Goal: Task Accomplishment & Management: Manage account settings

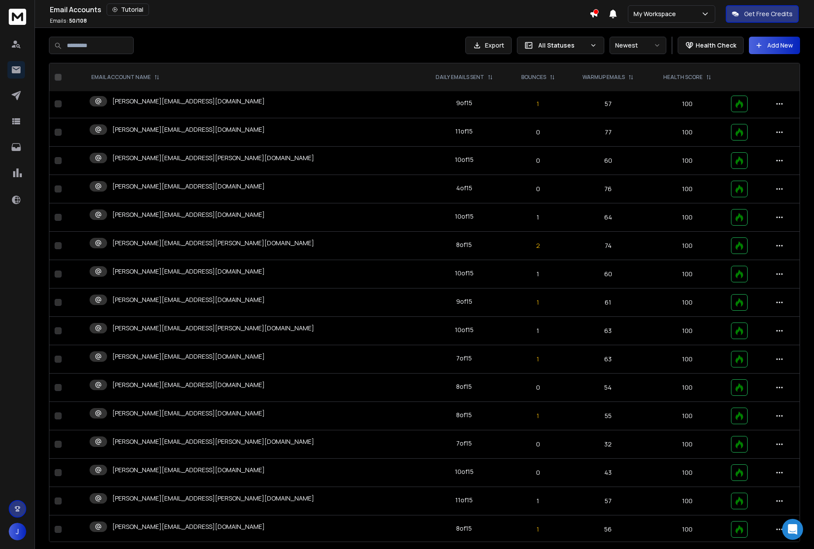
scroll to position [8, 0]
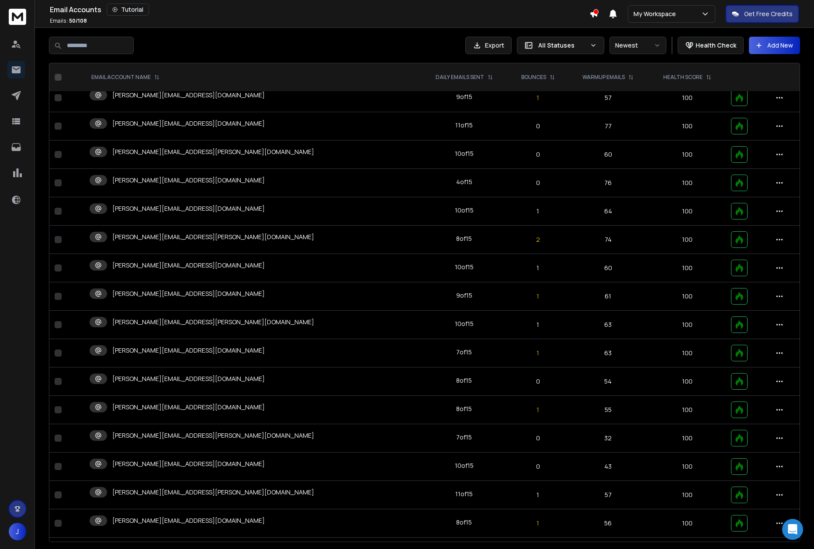
click at [571, 156] on td "60" at bounding box center [607, 155] width 81 height 28
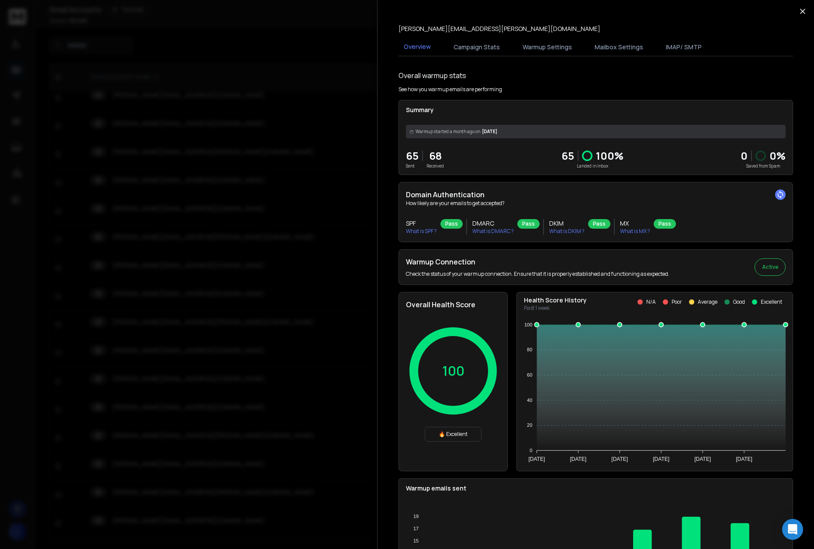
click at [798, 14] on icon "button" at bounding box center [802, 11] width 9 height 9
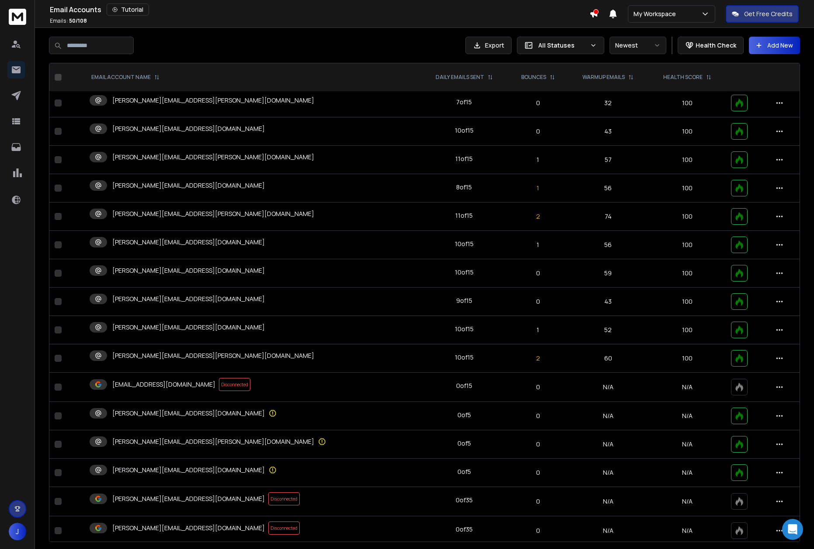
scroll to position [406, 0]
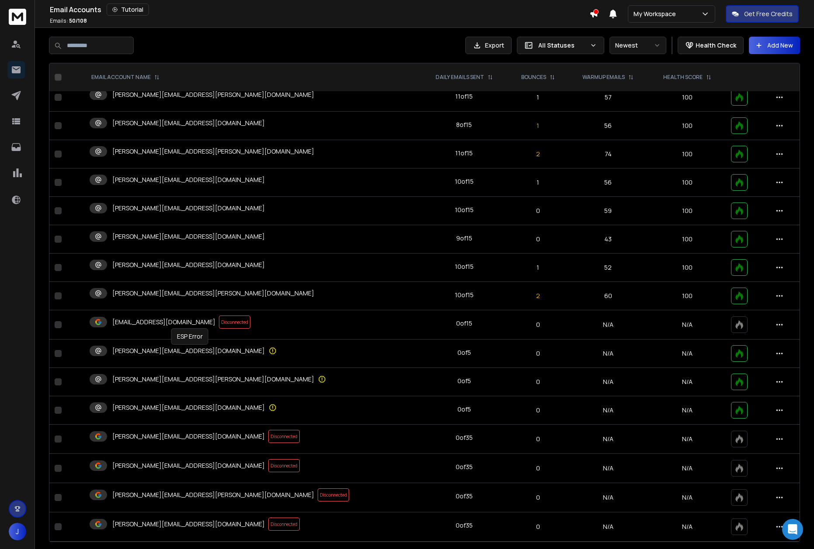
click at [268, 348] on icon at bounding box center [272, 351] width 9 height 9
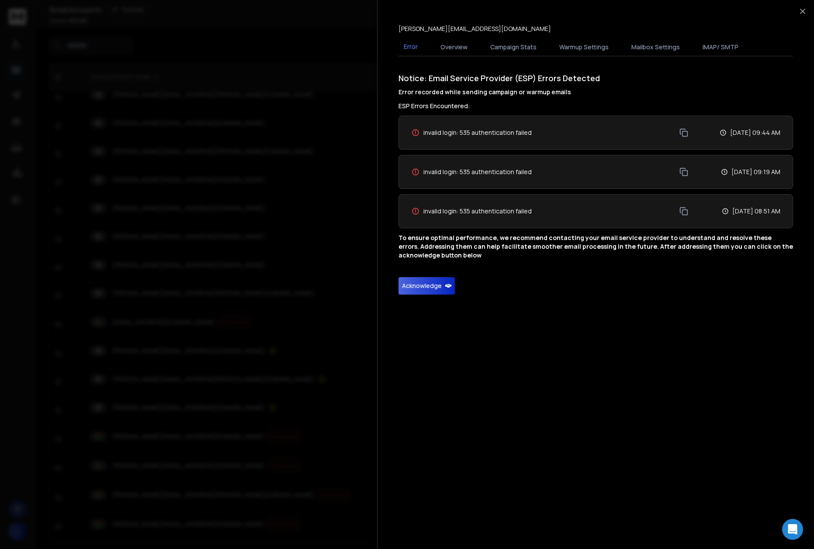
click at [454, 45] on button "Overview" at bounding box center [454, 47] width 38 height 19
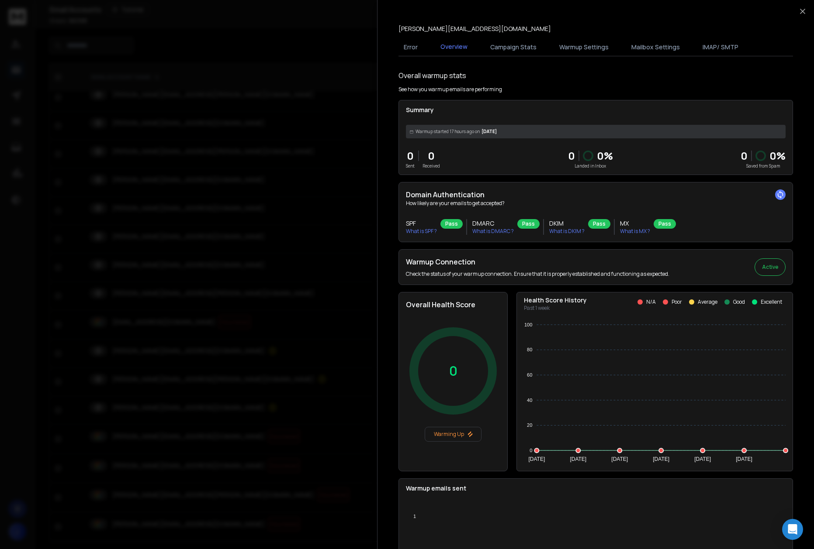
click at [508, 43] on button "Campaign Stats" at bounding box center [513, 47] width 57 height 19
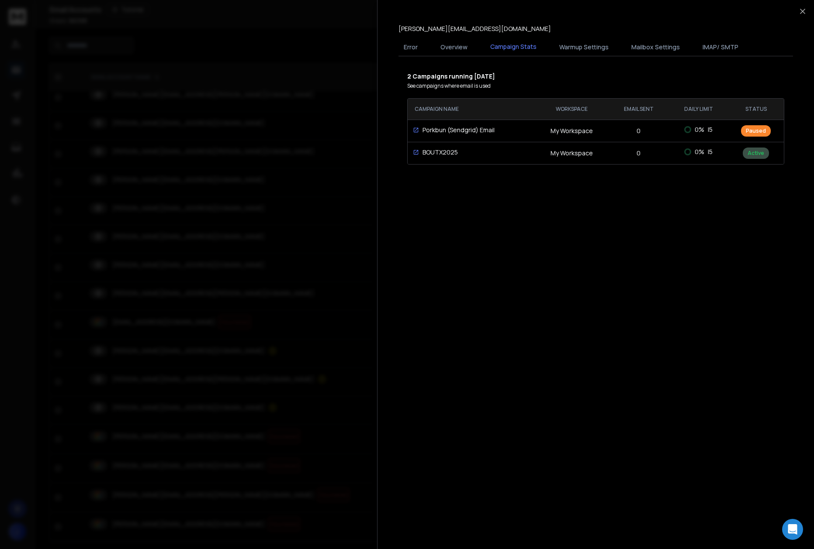
click at [586, 45] on button "Warmup Settings" at bounding box center [584, 47] width 60 height 19
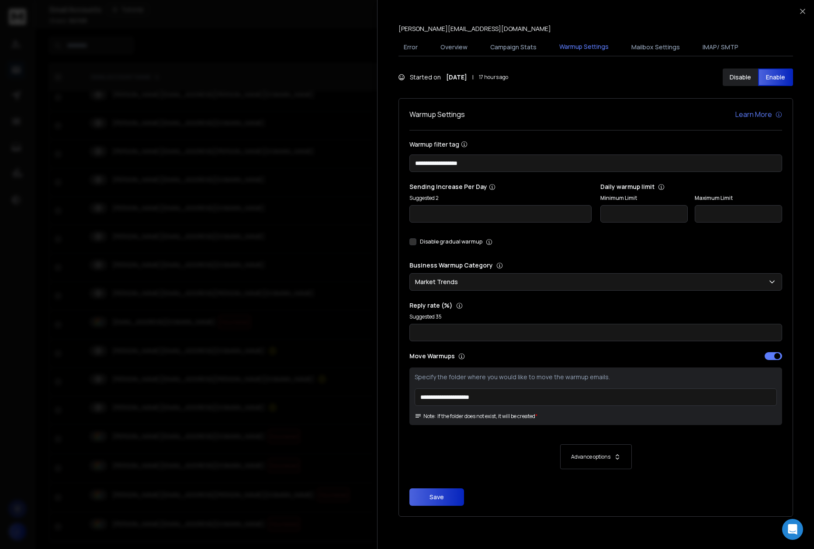
click at [515, 48] on button "Campaign Stats" at bounding box center [513, 47] width 57 height 19
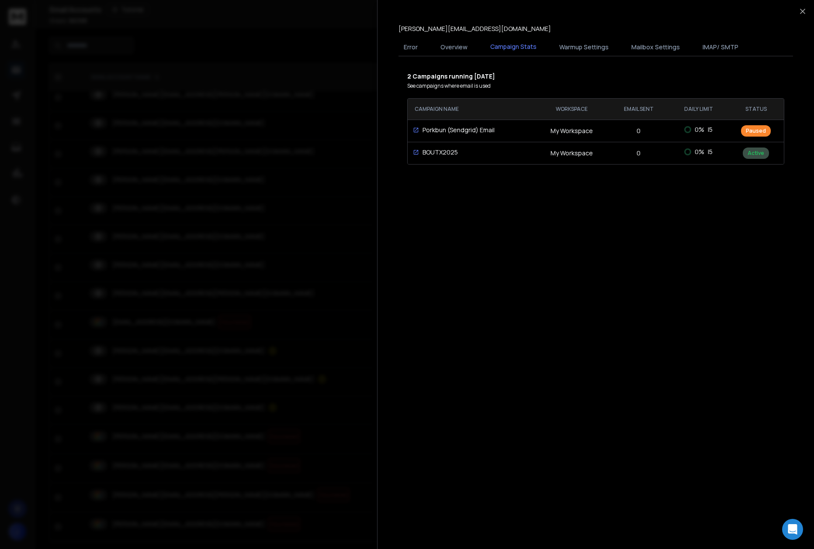
click at [580, 46] on button "Warmup Settings" at bounding box center [584, 47] width 60 height 19
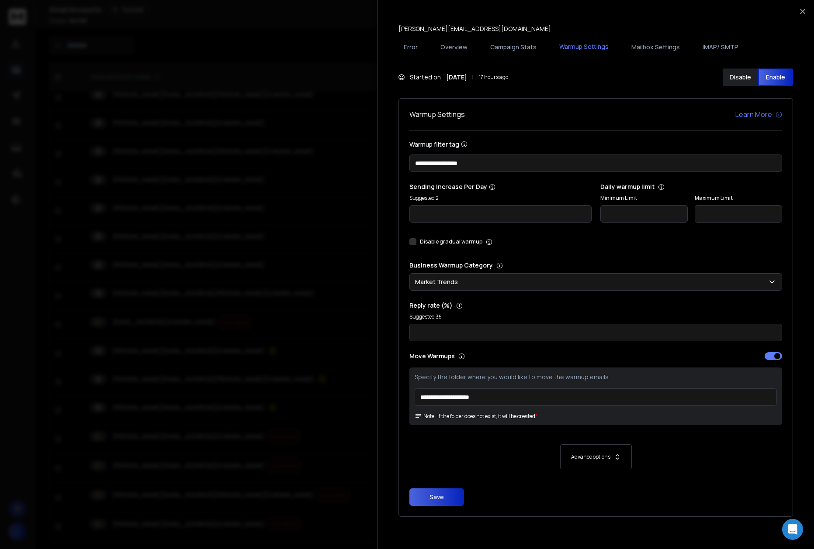
click at [651, 45] on button "Mailbox Settings" at bounding box center [655, 47] width 59 height 19
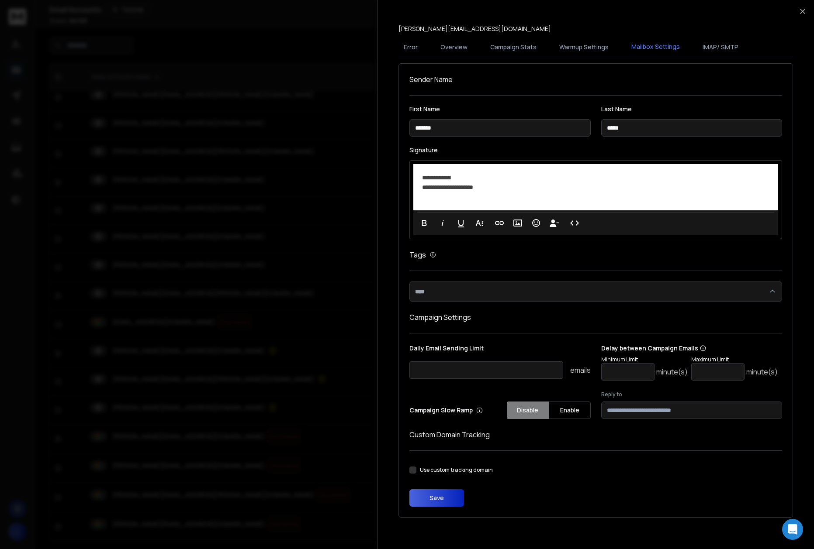
click at [732, 43] on button "IMAP/ SMTP" at bounding box center [720, 47] width 46 height 19
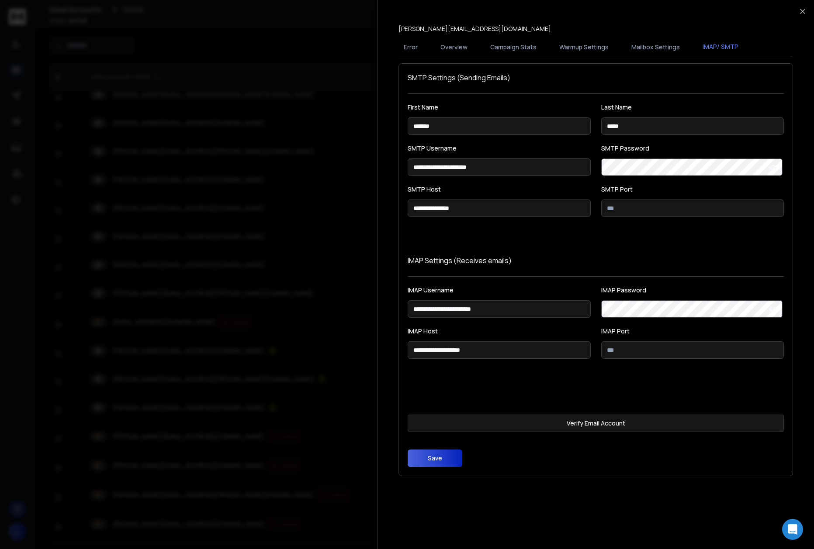
click at [664, 40] on button "Mailbox Settings" at bounding box center [655, 47] width 59 height 19
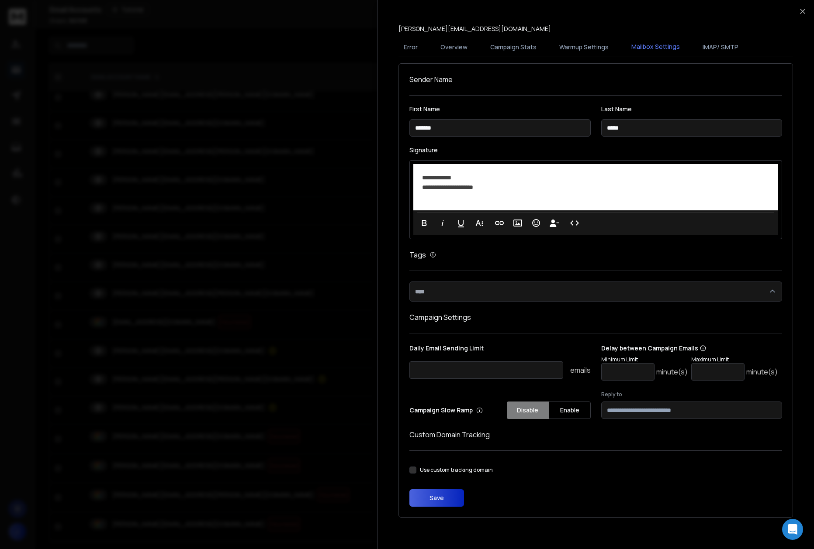
click at [730, 42] on button "IMAP/ SMTP" at bounding box center [720, 47] width 46 height 19
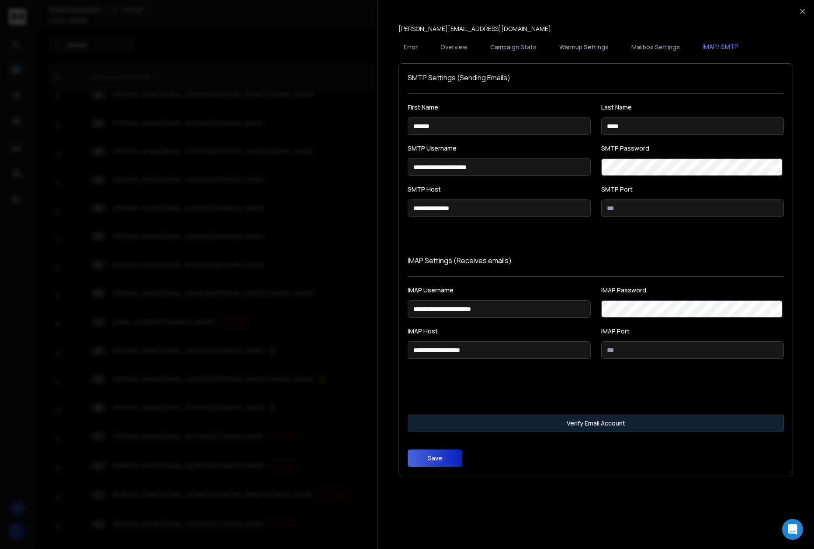
click at [600, 423] on button "Verify Email Account" at bounding box center [595, 423] width 376 height 17
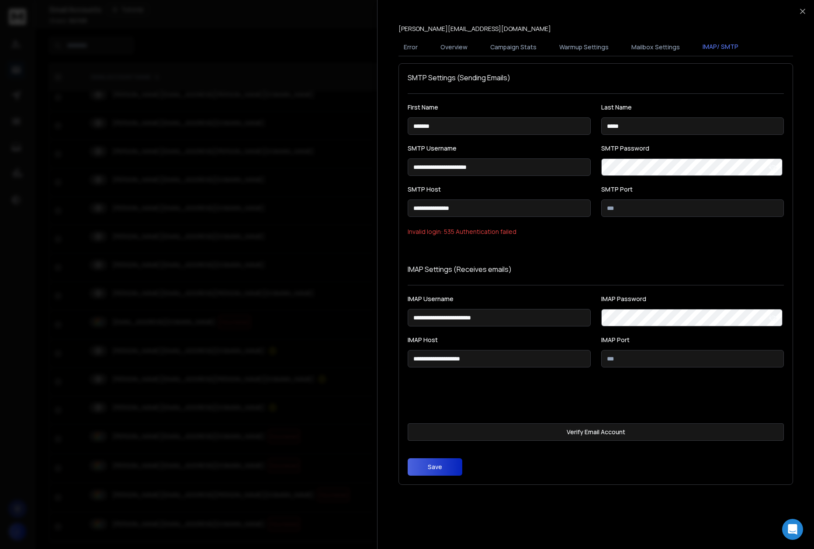
click at [770, 317] on icon at bounding box center [773, 318] width 8 height 8
click at [771, 317] on icon at bounding box center [772, 318] width 3 height 3
click at [651, 46] on button "Mailbox Settings" at bounding box center [655, 47] width 59 height 19
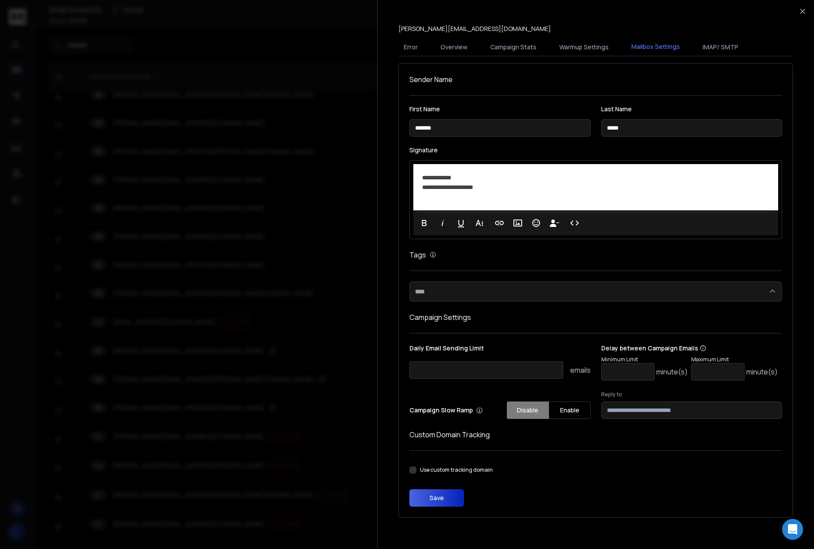
click at [595, 45] on button "Warmup Settings" at bounding box center [584, 47] width 60 height 19
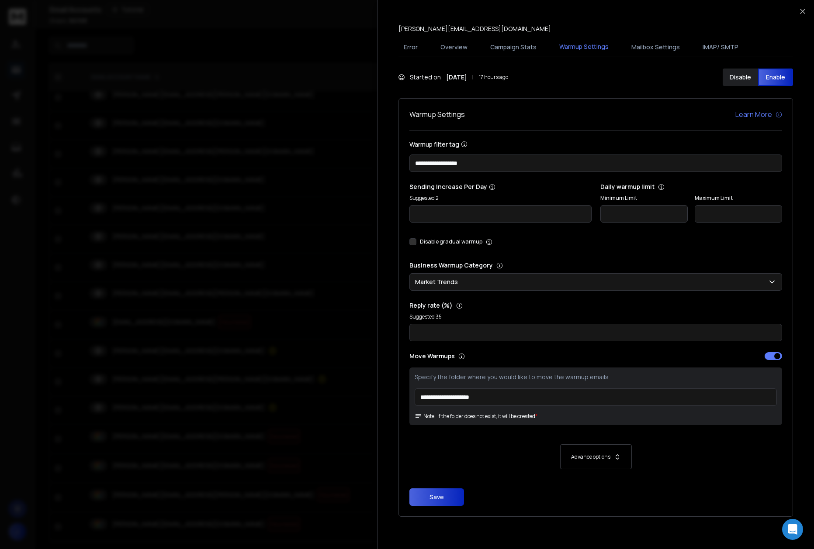
click at [523, 45] on button "Campaign Stats" at bounding box center [513, 47] width 57 height 19
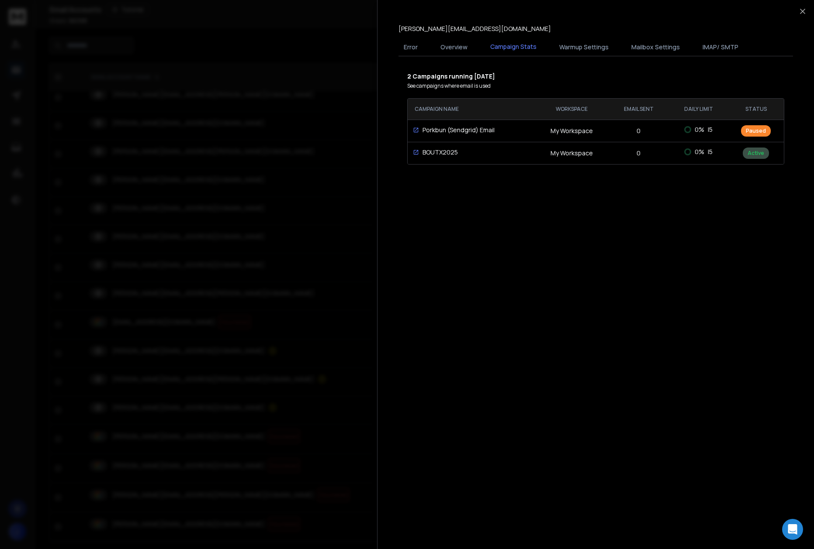
click at [722, 41] on button "IMAP/ SMTP" at bounding box center [720, 47] width 46 height 19
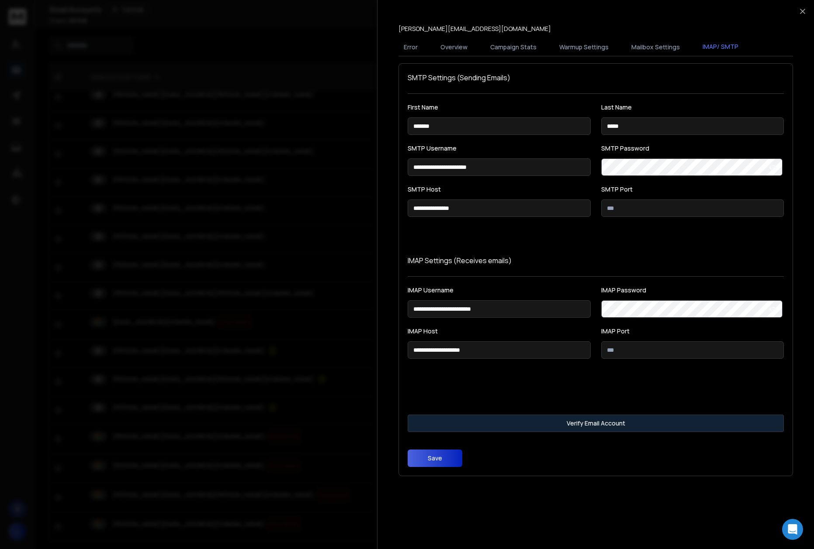
click at [604, 421] on button "Verify Email Account" at bounding box center [595, 423] width 376 height 17
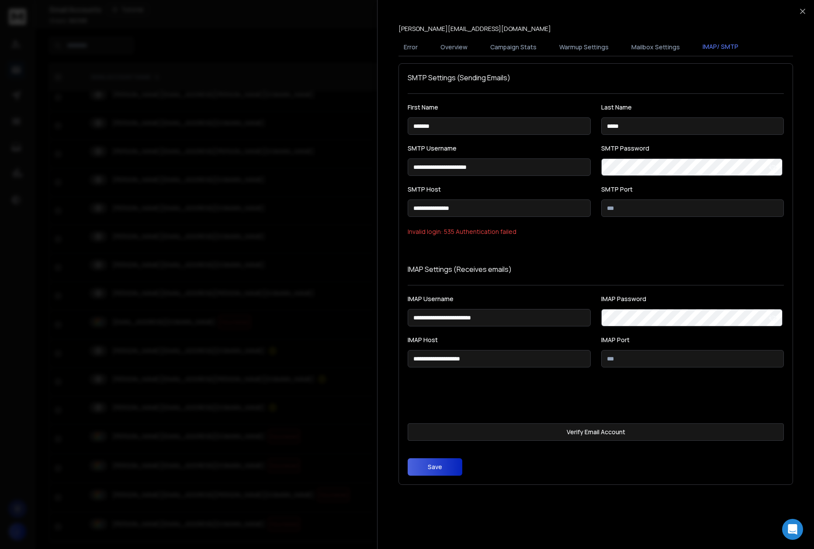
click at [573, 45] on button "Warmup Settings" at bounding box center [584, 47] width 60 height 19
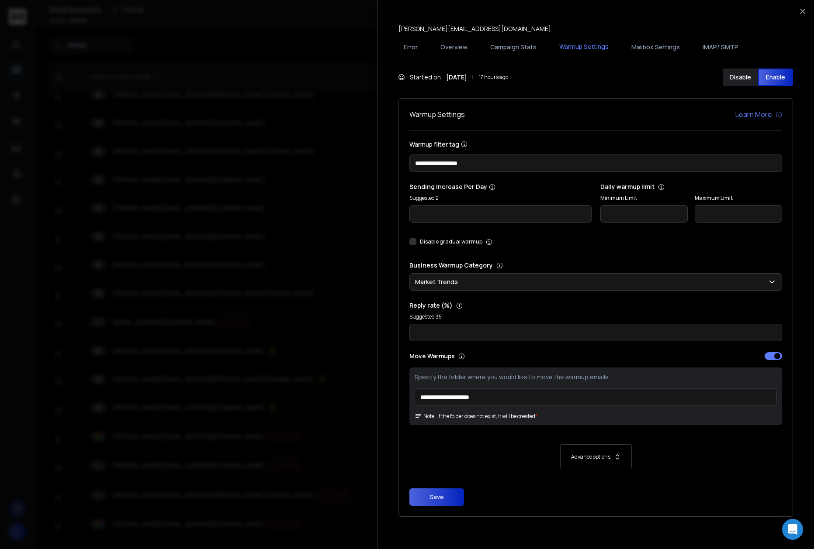
click at [517, 43] on button "Campaign Stats" at bounding box center [513, 47] width 57 height 19
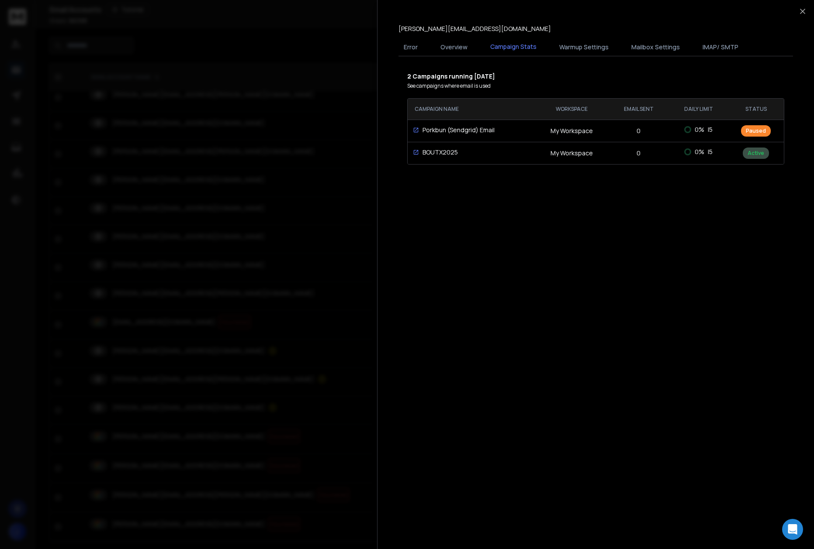
click at [458, 42] on button "Overview" at bounding box center [454, 47] width 38 height 19
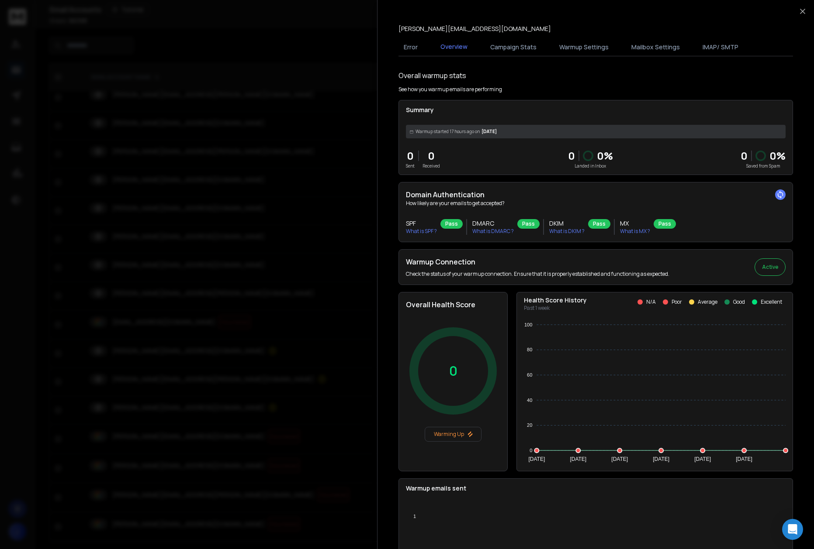
click at [408, 45] on button "Error" at bounding box center [410, 47] width 24 height 19
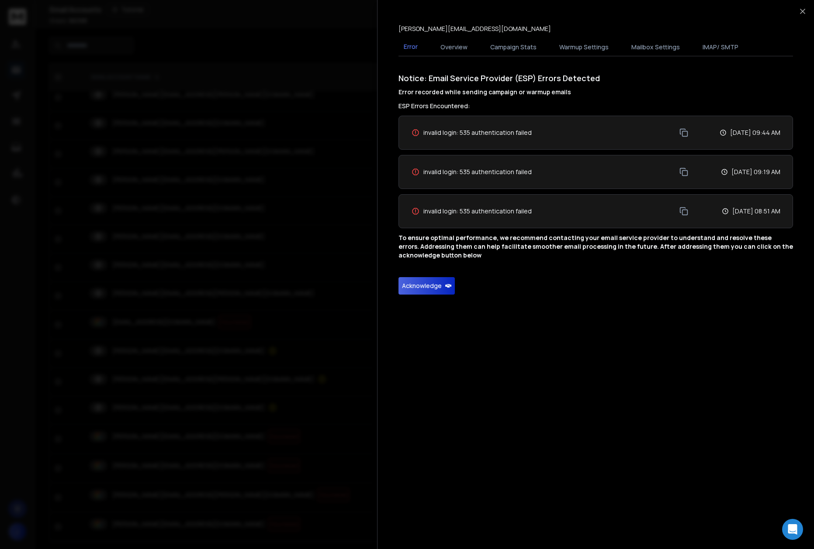
click at [720, 45] on button "IMAP/ SMTP" at bounding box center [720, 47] width 46 height 19
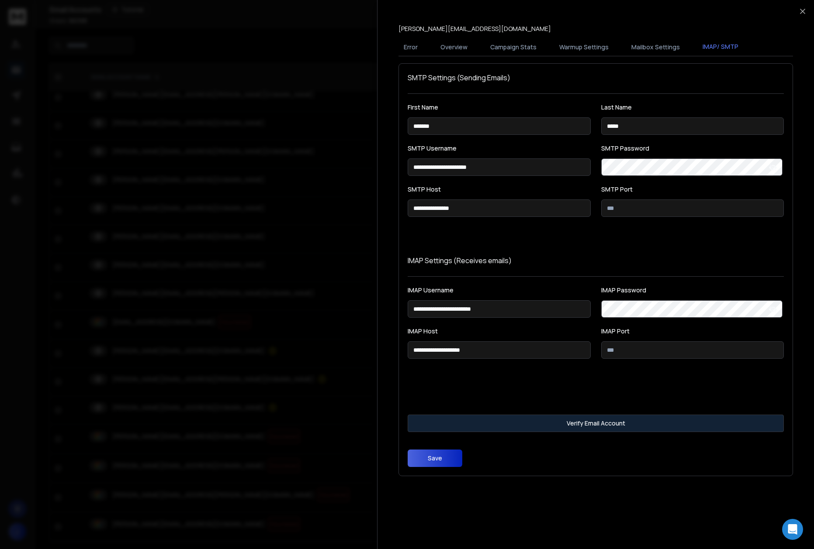
click at [641, 424] on button "Verify Email Account" at bounding box center [595, 423] width 376 height 17
